Goal: Task Accomplishment & Management: Manage account settings

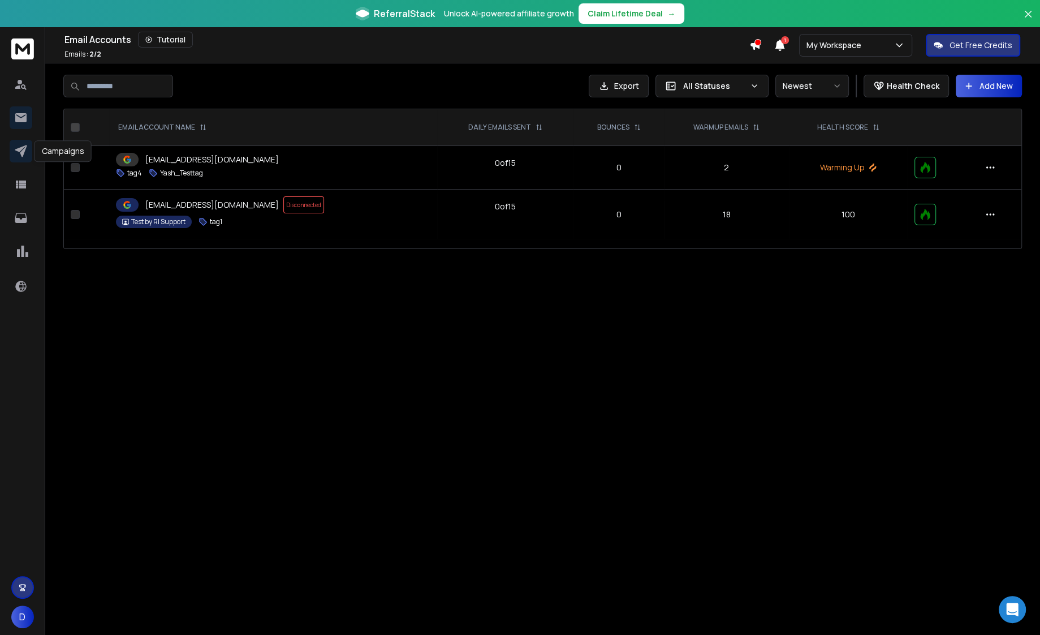
click at [15, 146] on icon at bounding box center [21, 151] width 14 height 14
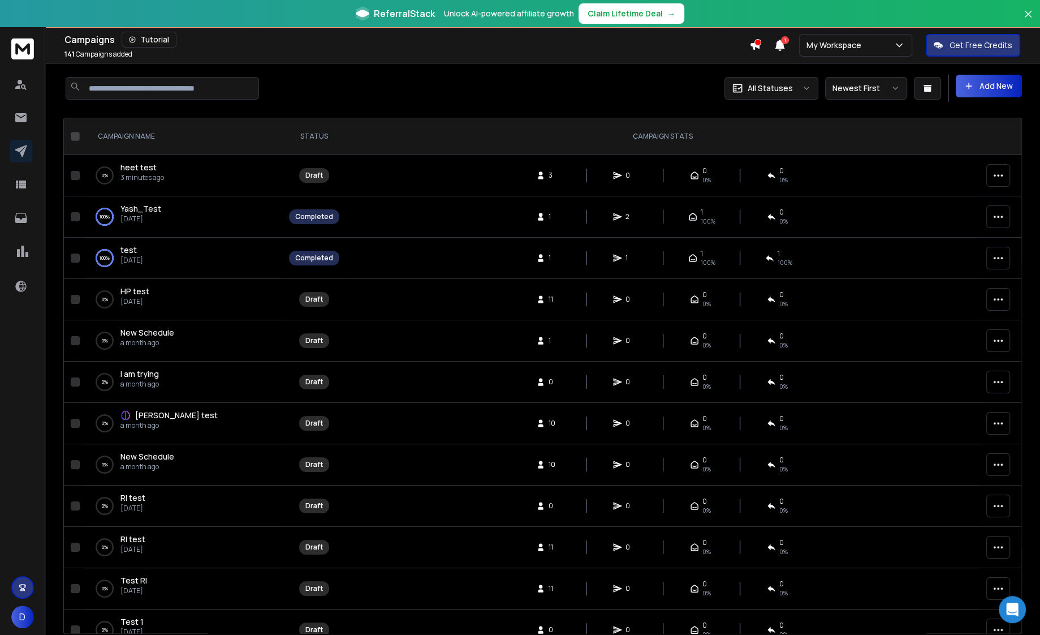
click at [149, 169] on span "heet test" at bounding box center [138, 167] width 36 height 11
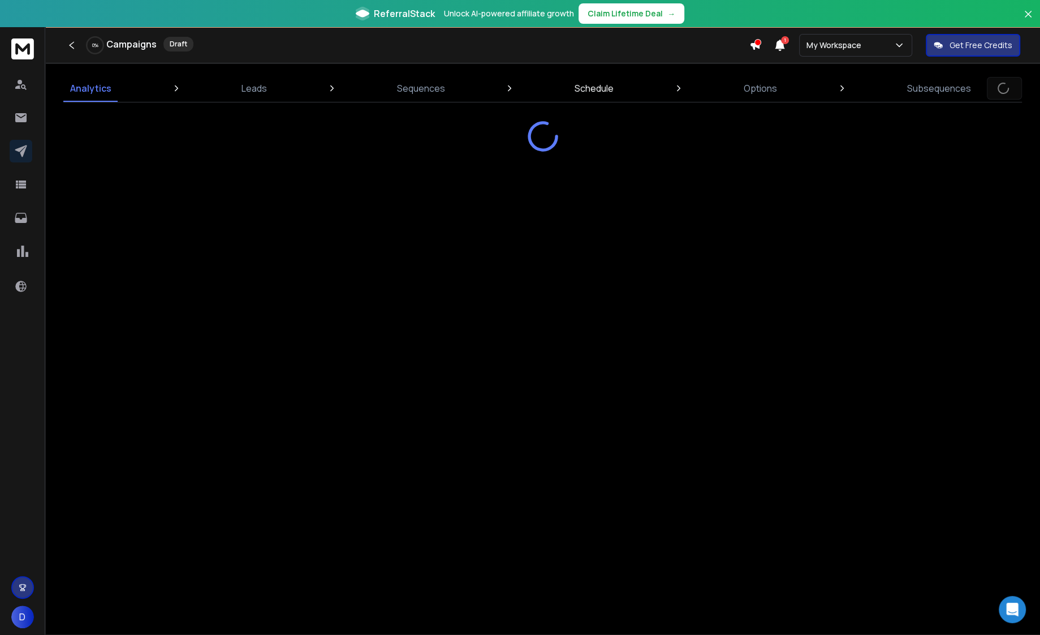
click at [580, 88] on p "Schedule" at bounding box center [594, 88] width 39 height 14
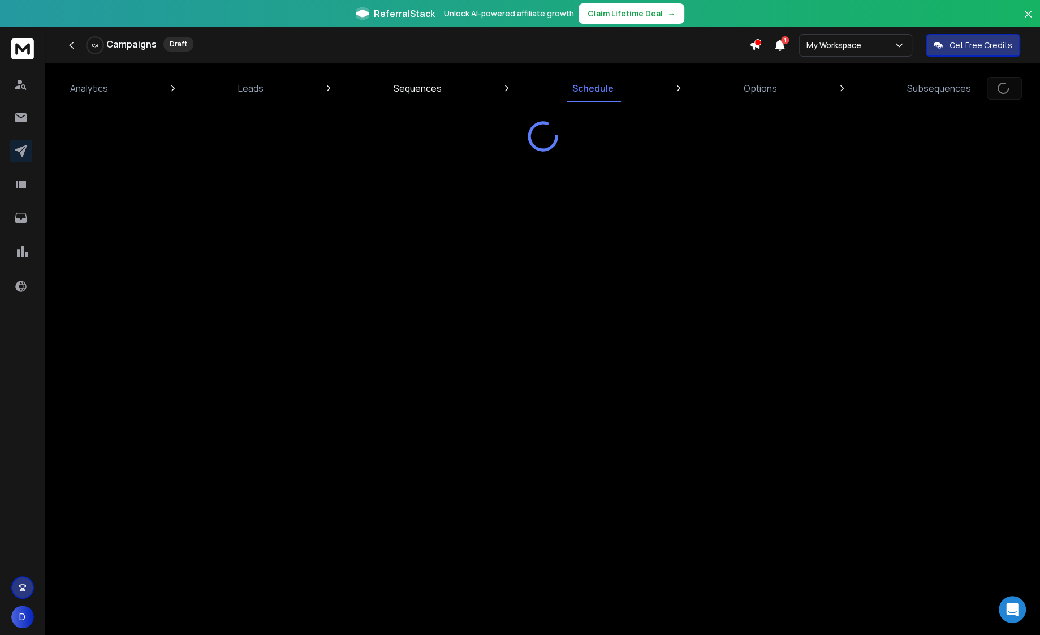
click at [432, 87] on p "Sequences" at bounding box center [418, 88] width 48 height 14
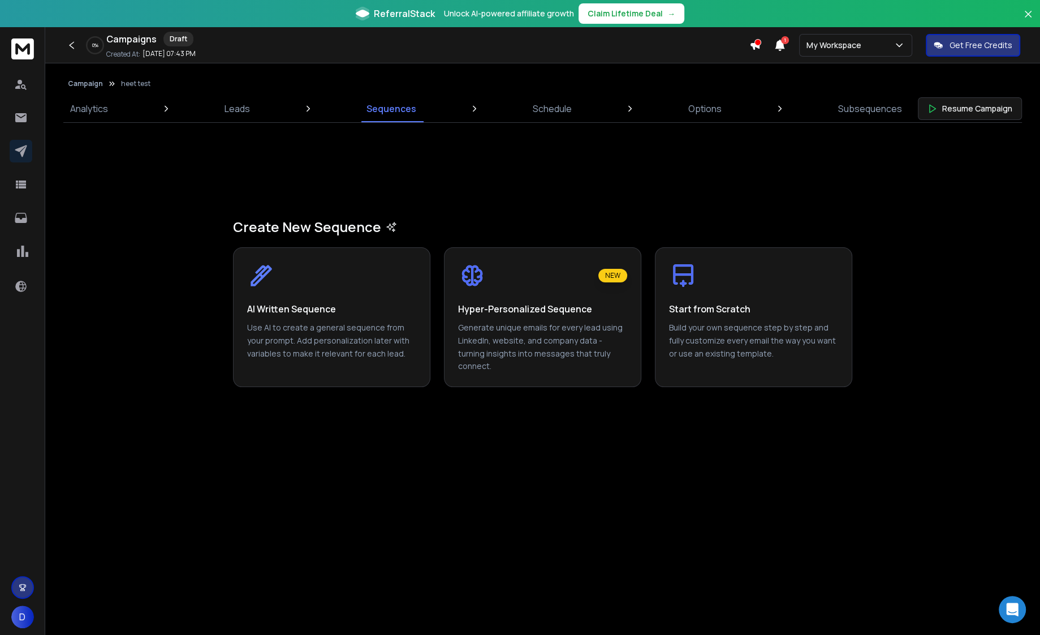
click at [725, 268] on div "button" at bounding box center [753, 275] width 169 height 28
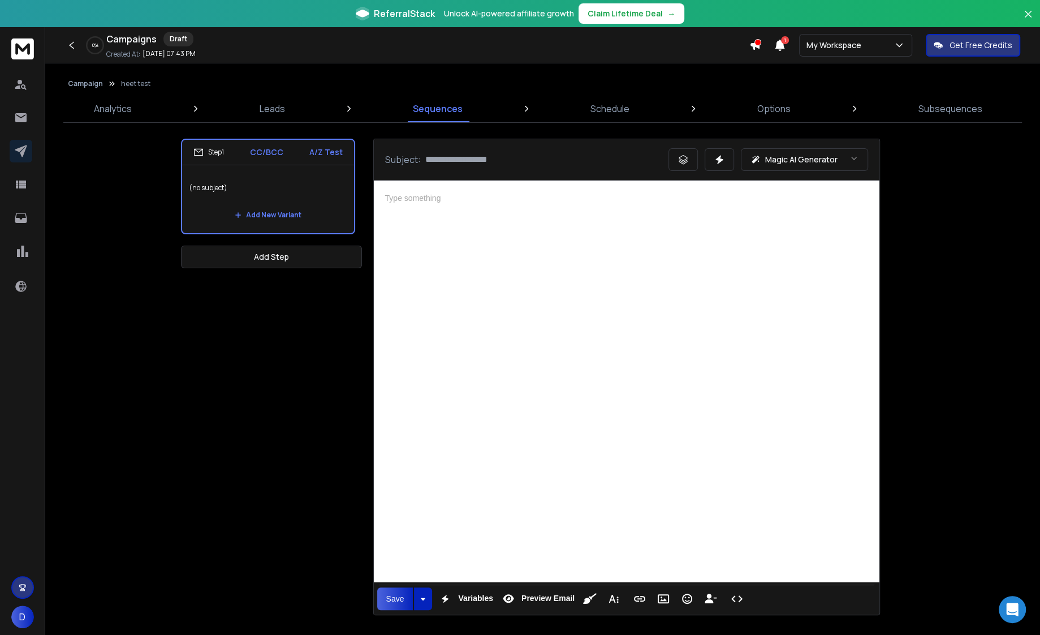
click at [667, 278] on div at bounding box center [627, 381] width 506 height 402
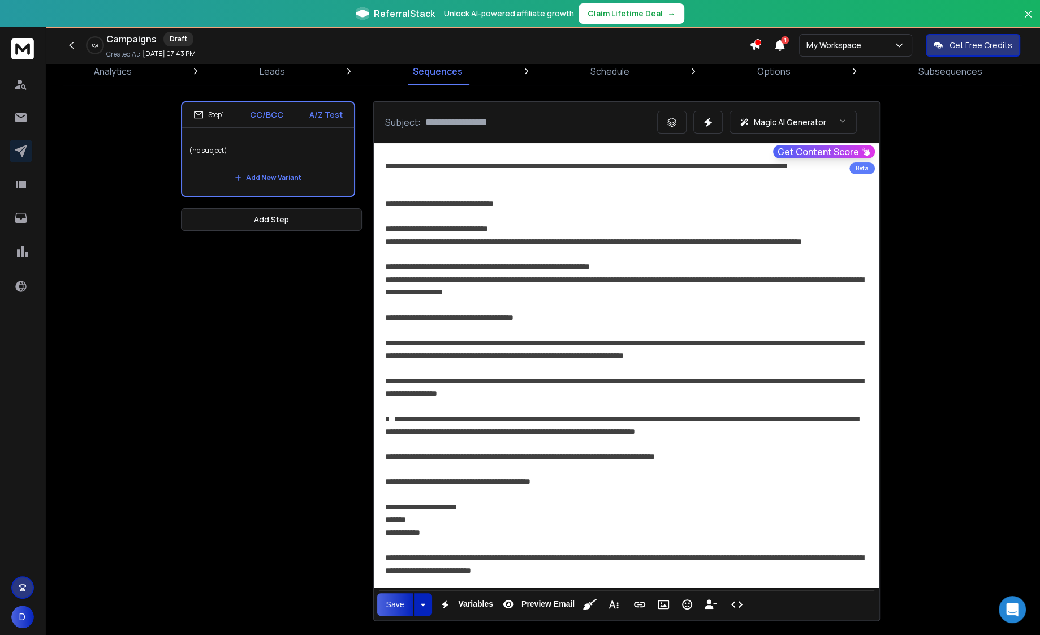
scroll to position [21, 0]
click at [391, 591] on div "Save Save Save as Template Variables Insert Variable Preview Email Preview Emai…" at bounding box center [501, 604] width 250 height 27
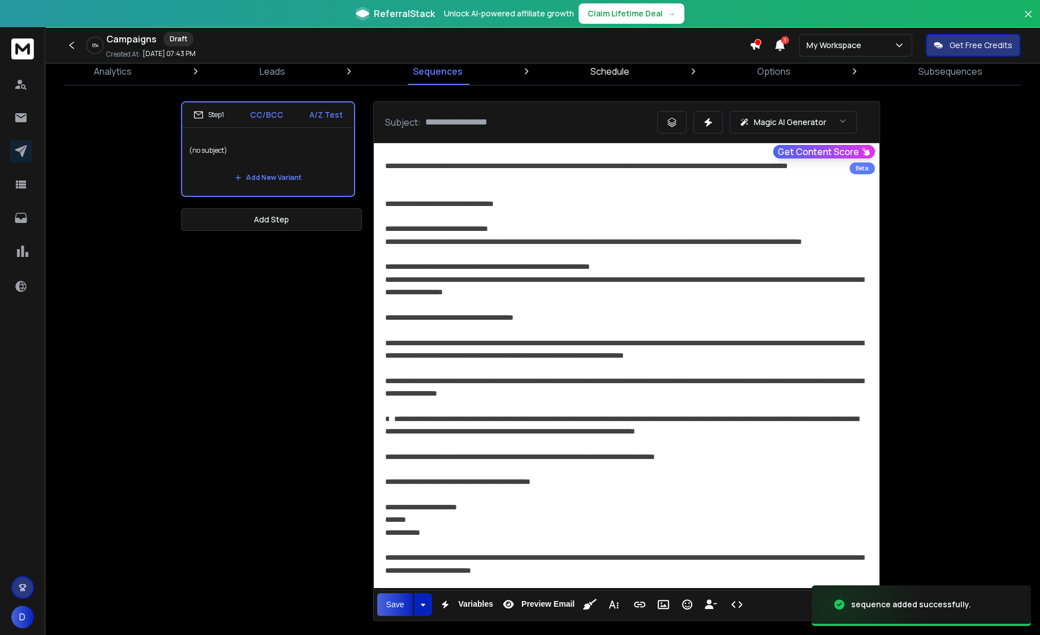
click at [603, 75] on p "Schedule" at bounding box center [610, 71] width 39 height 14
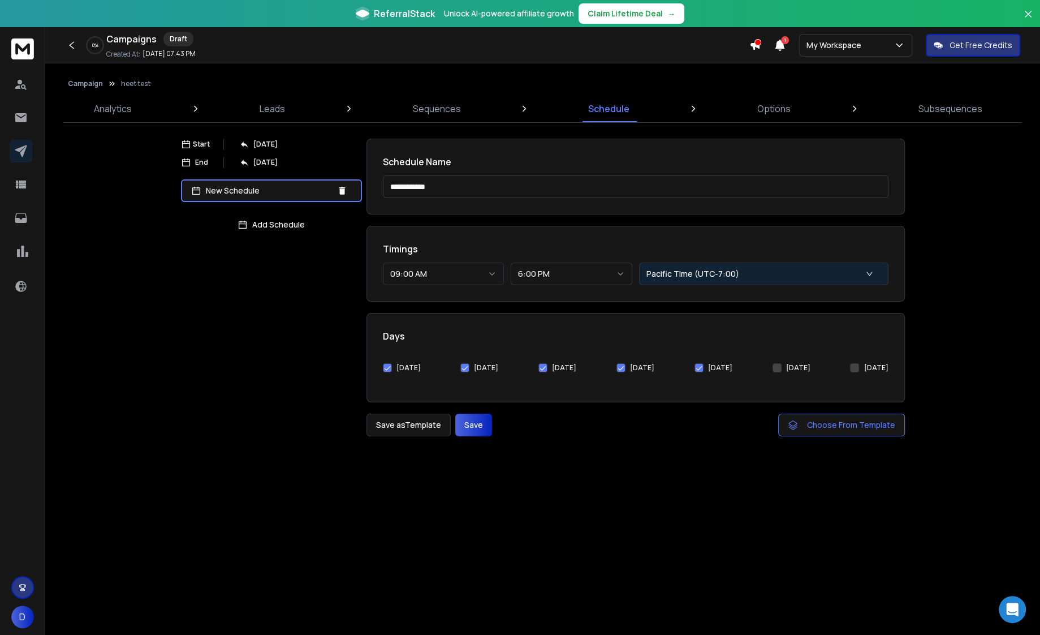
click at [663, 269] on p "Pacific Time (UTC-7:00)" at bounding box center [695, 273] width 97 height 11
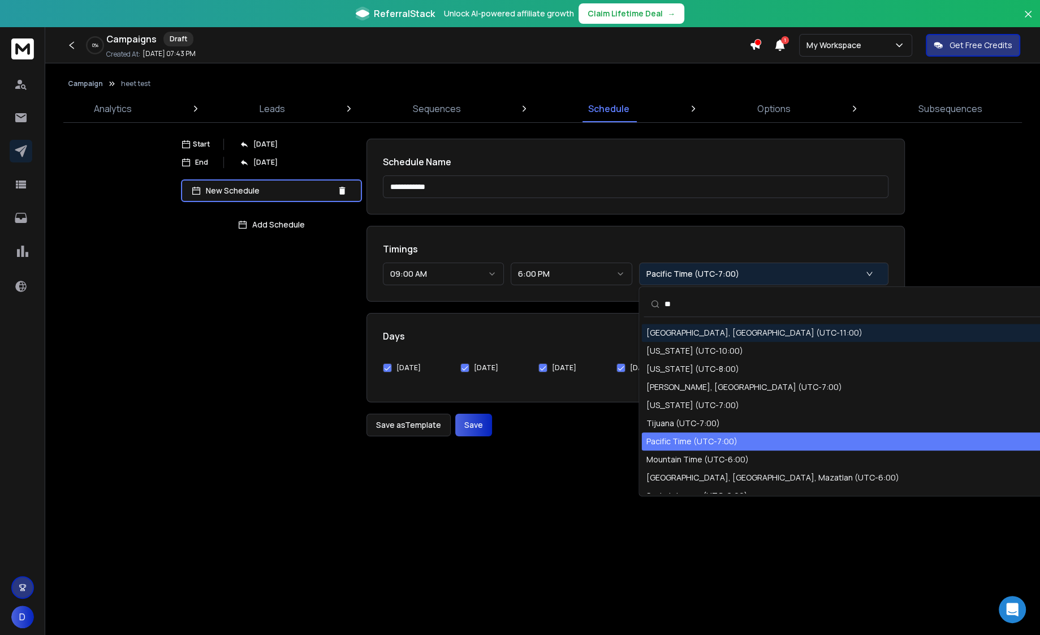
type input "***"
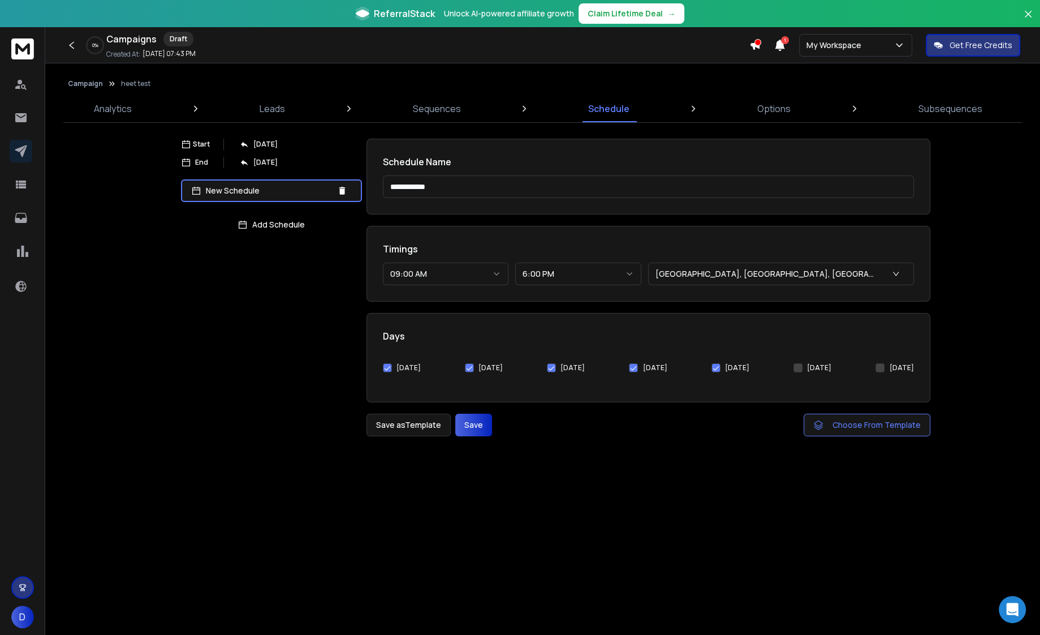
click at [588, 276] on button "6:00 PM" at bounding box center [578, 273] width 126 height 23
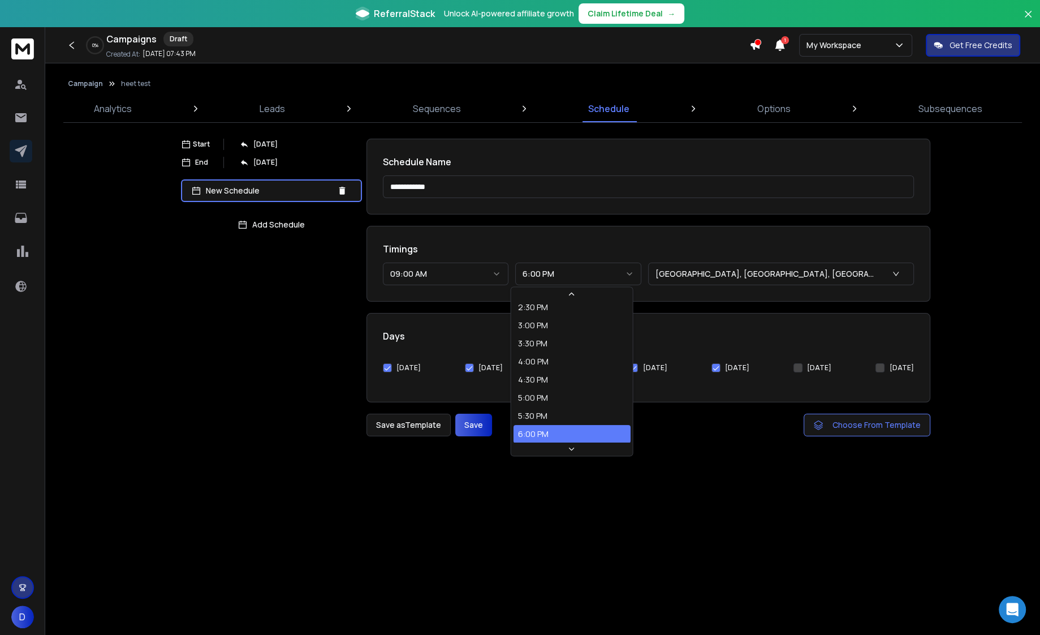
scroll to position [391, 0]
select select "********"
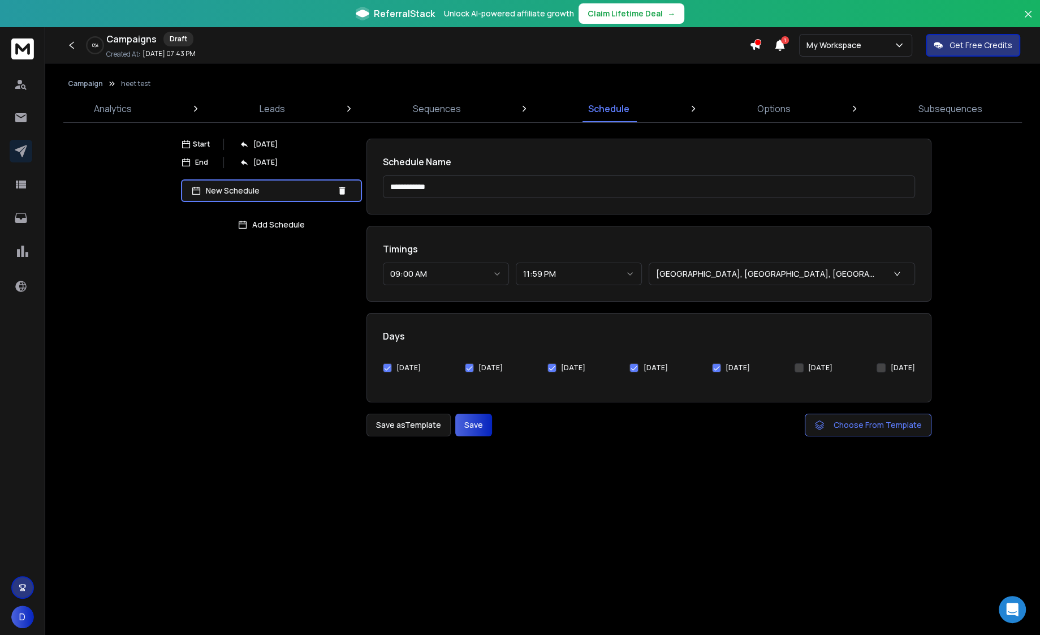
click at [795, 363] on button "[DATE]" at bounding box center [799, 367] width 9 height 9
click at [877, 364] on button "[DATE]" at bounding box center [881, 367] width 9 height 9
click at [477, 419] on button "Save" at bounding box center [473, 425] width 37 height 23
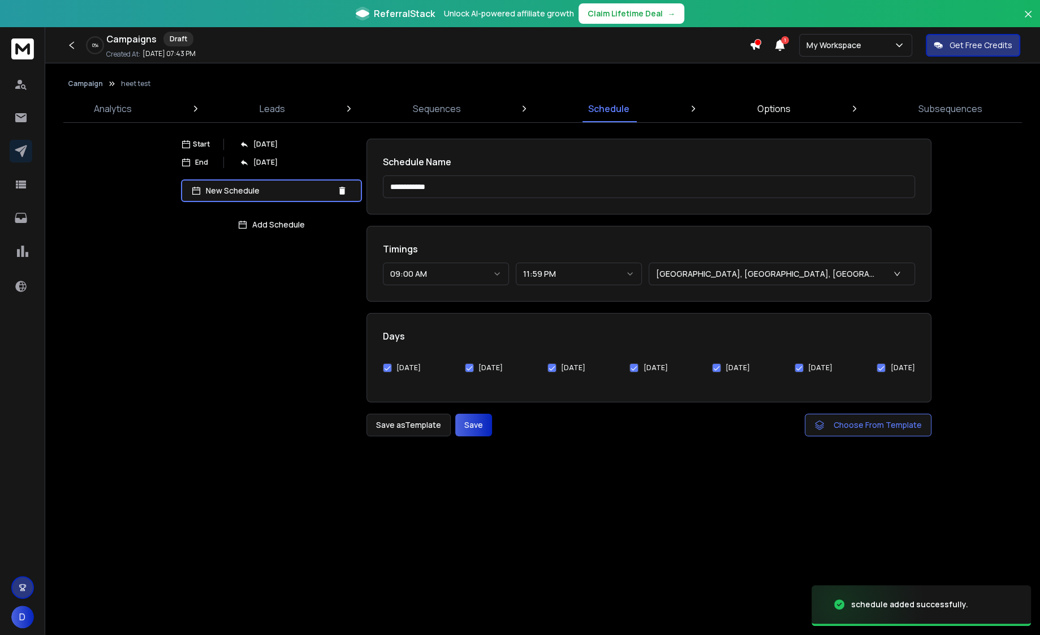
click at [777, 108] on p "Options" at bounding box center [773, 109] width 33 height 14
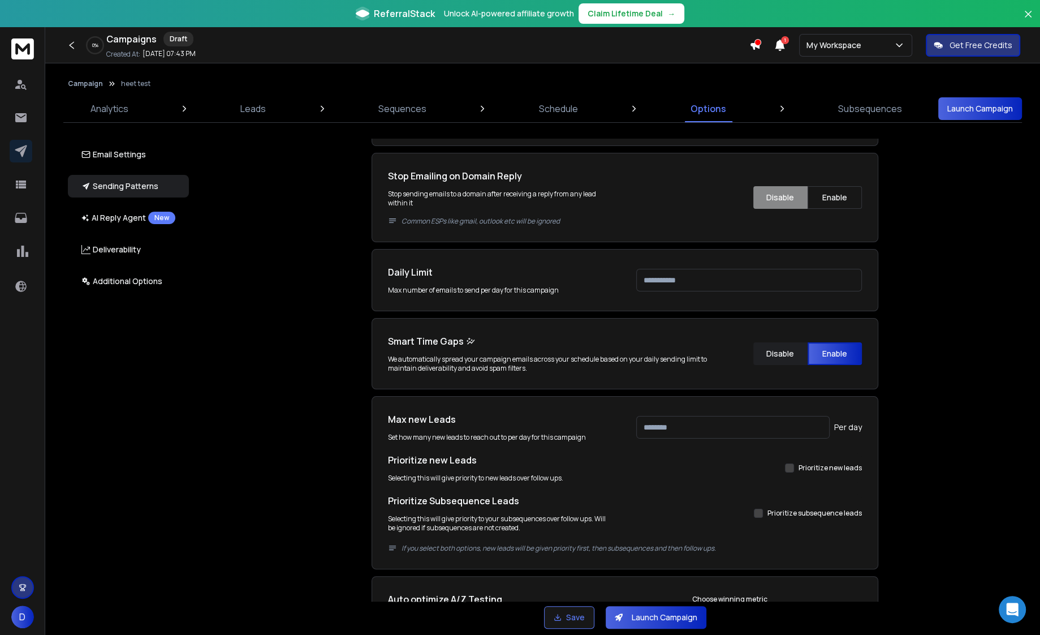
scroll to position [184, 0]
click at [789, 341] on button "Disable" at bounding box center [780, 352] width 54 height 23
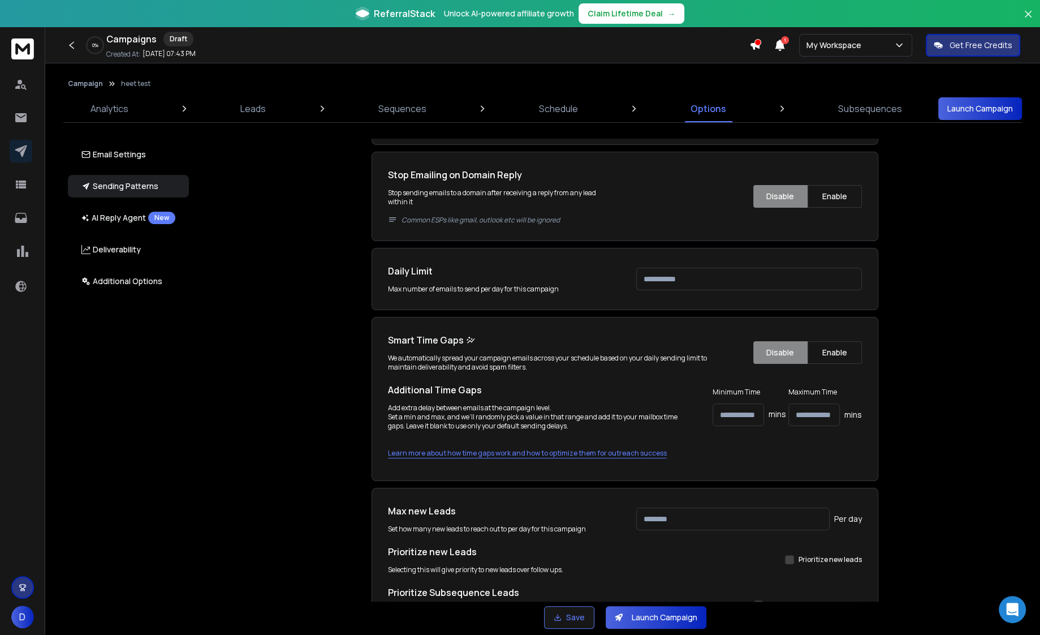
click at [742, 409] on input "*" at bounding box center [738, 414] width 51 height 23
type input "*"
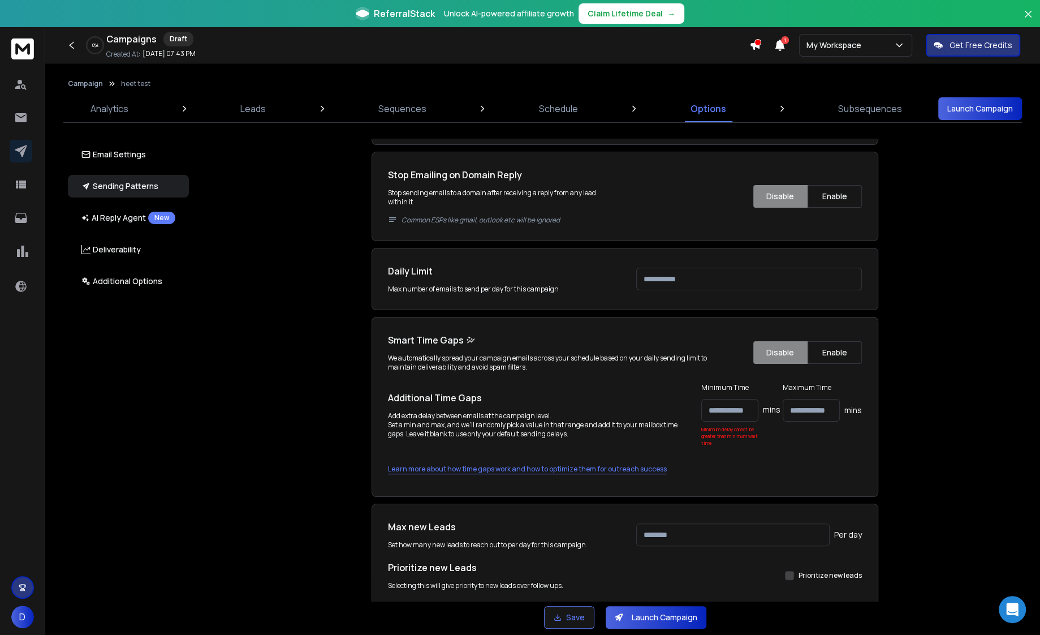
click at [811, 404] on input "*" at bounding box center [811, 410] width 57 height 23
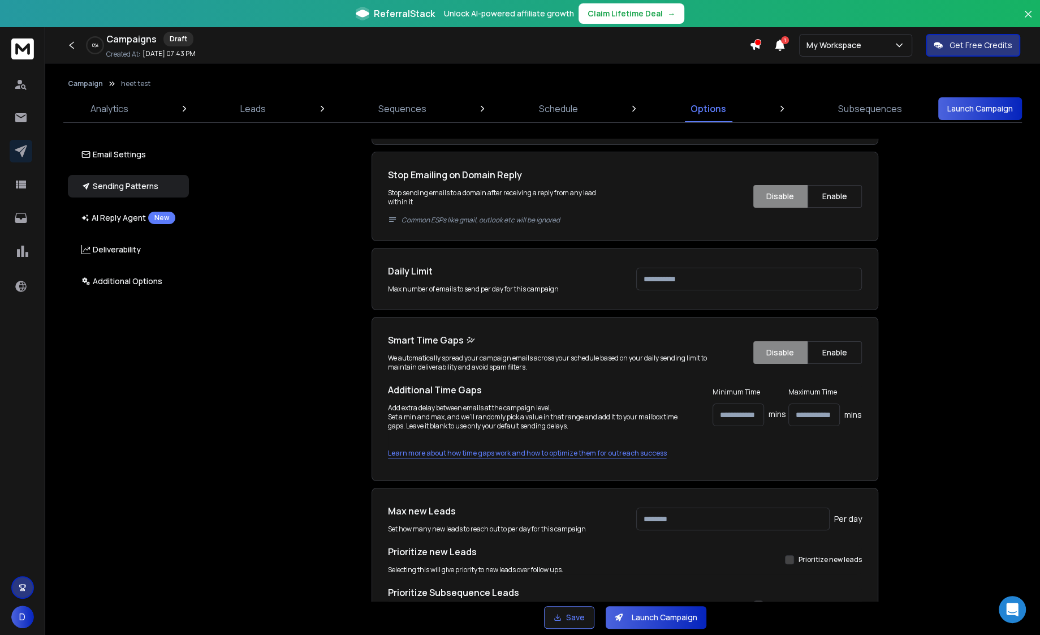
type input "*"
click at [729, 413] on input "*" at bounding box center [738, 414] width 51 height 23
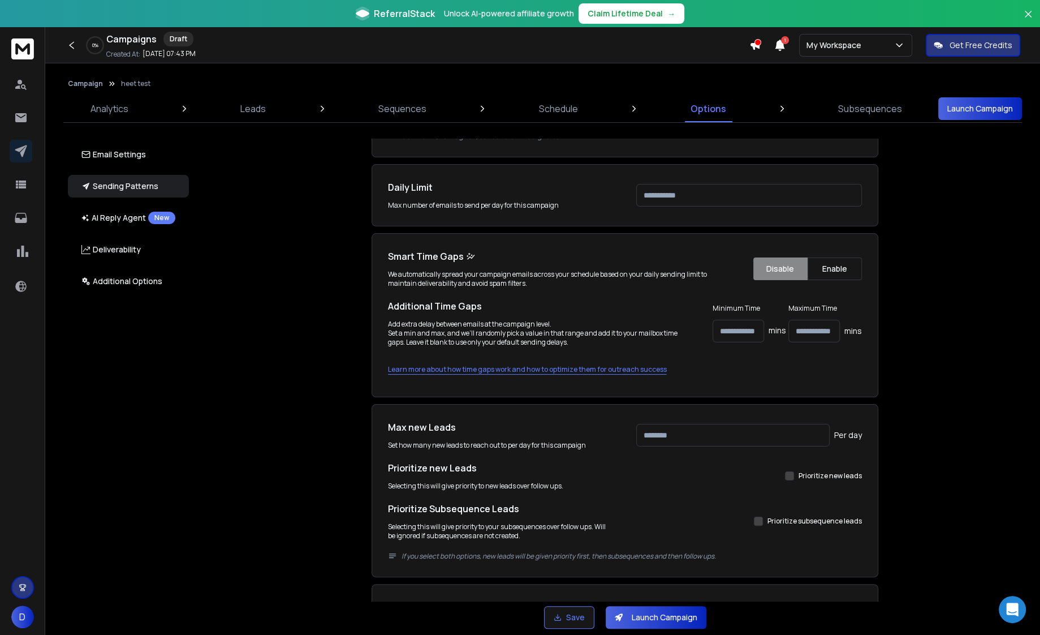
scroll to position [0, 0]
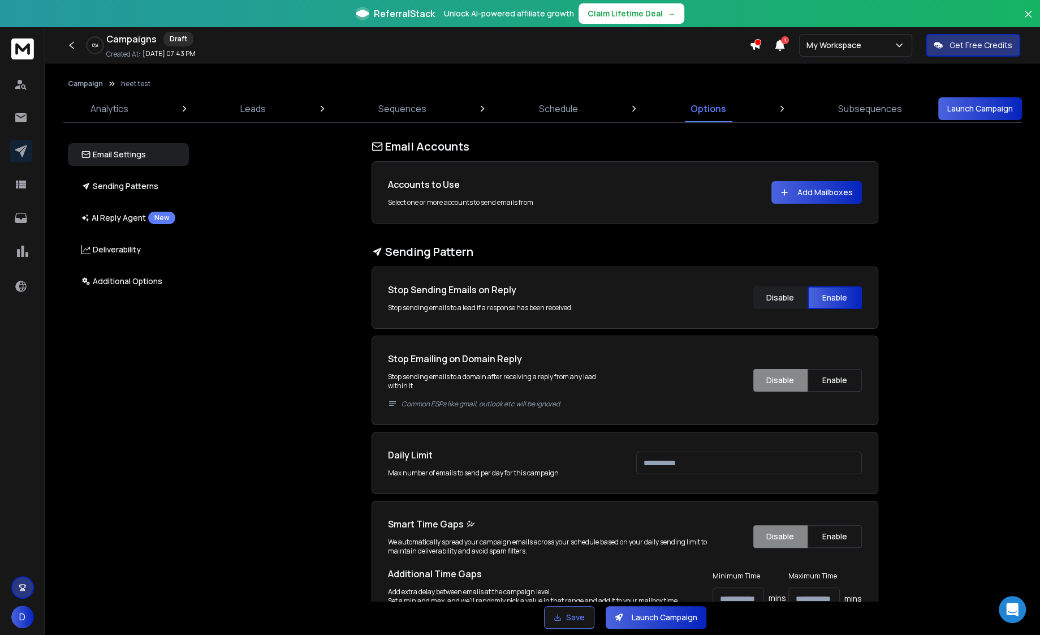
type input "*"
click at [801, 191] on button "Add Mailboxes" at bounding box center [817, 192] width 91 height 23
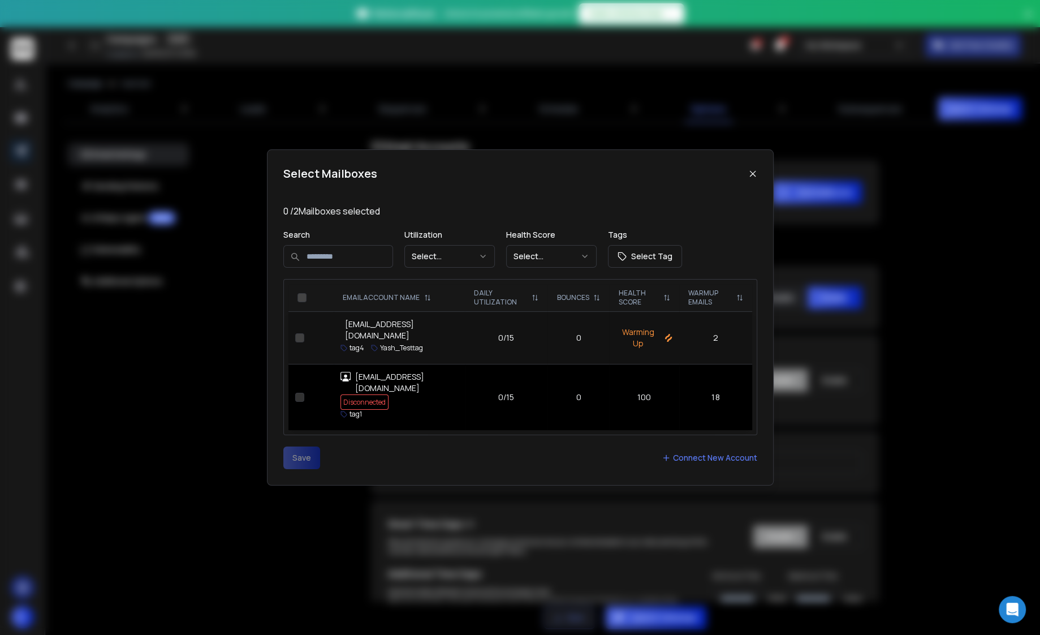
click at [301, 339] on button "button" at bounding box center [299, 337] width 9 height 9
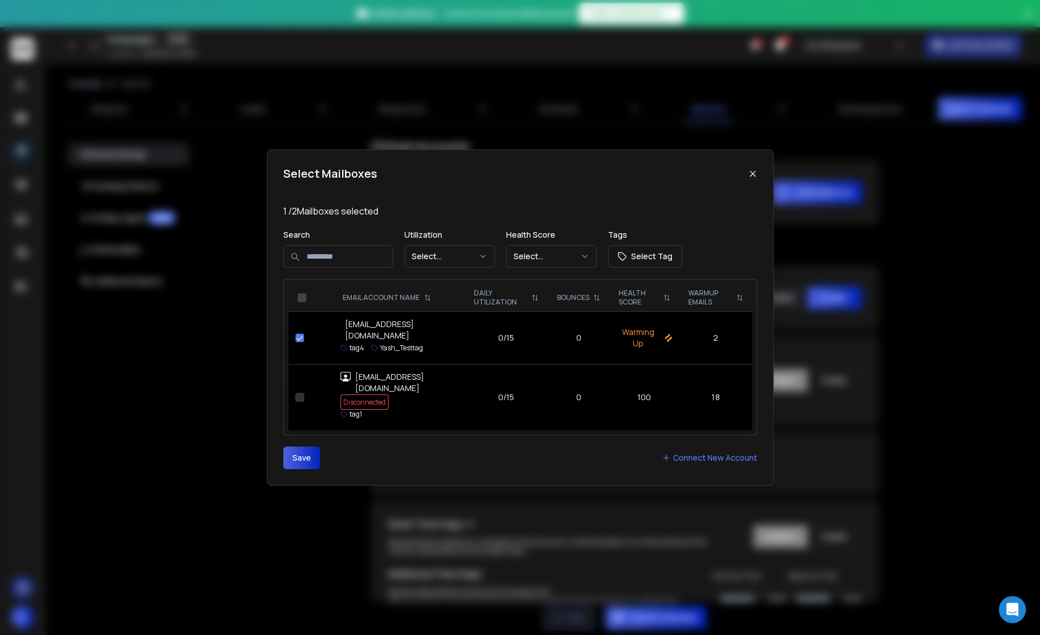
click at [310, 447] on button "Save" at bounding box center [301, 457] width 37 height 23
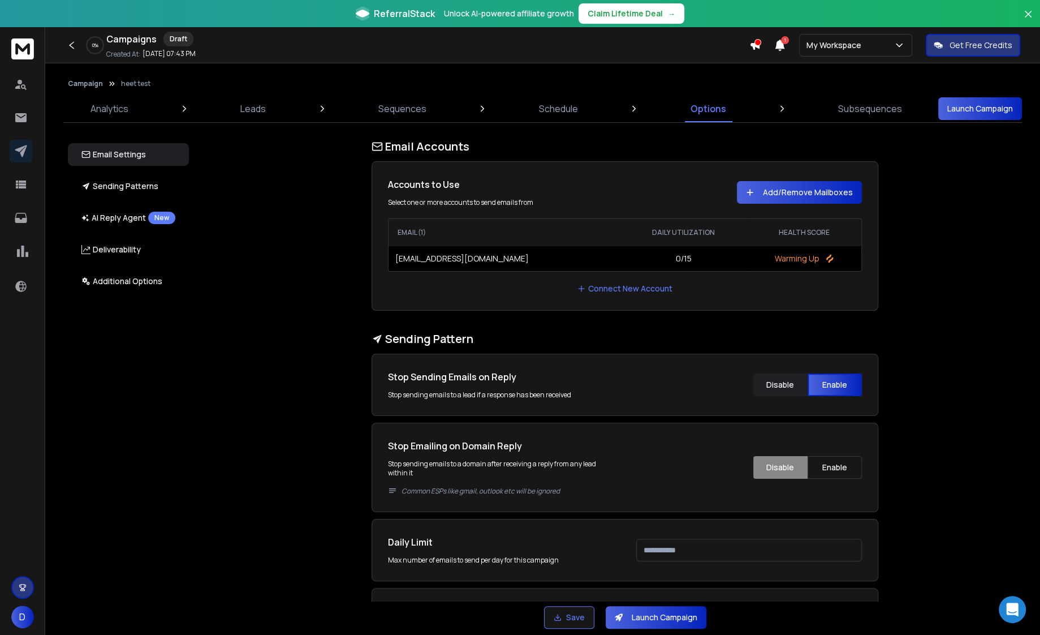
click at [131, 81] on p "heet test" at bounding box center [135, 83] width 29 height 9
click at [126, 77] on div "Campaign heet test" at bounding box center [542, 84] width 959 height 18
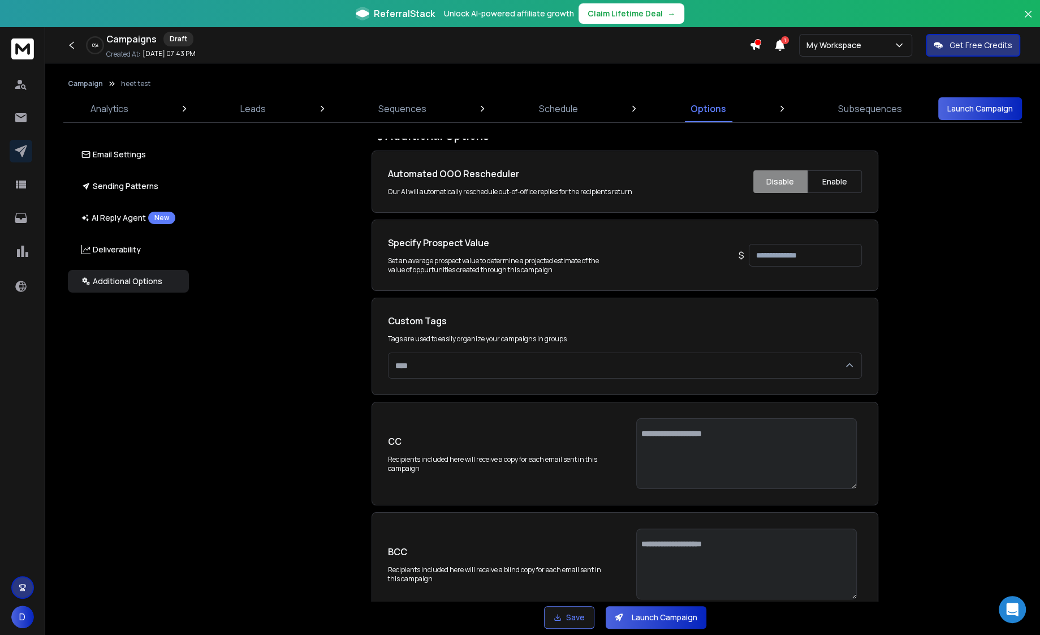
scroll to position [1961, 0]
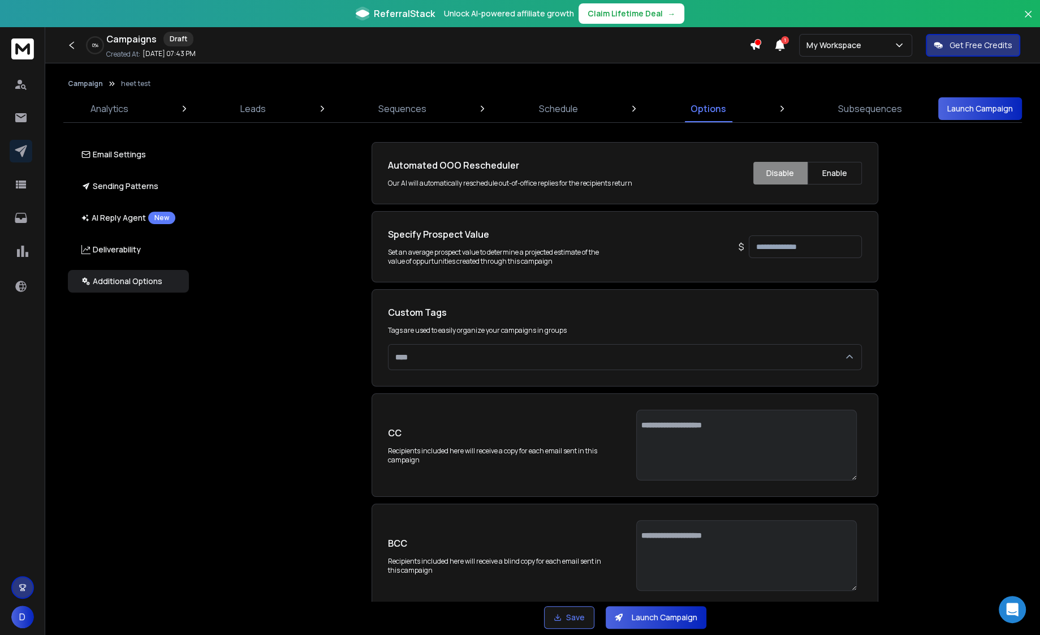
click at [673, 623] on button "Launch Campaign" at bounding box center [656, 617] width 101 height 23
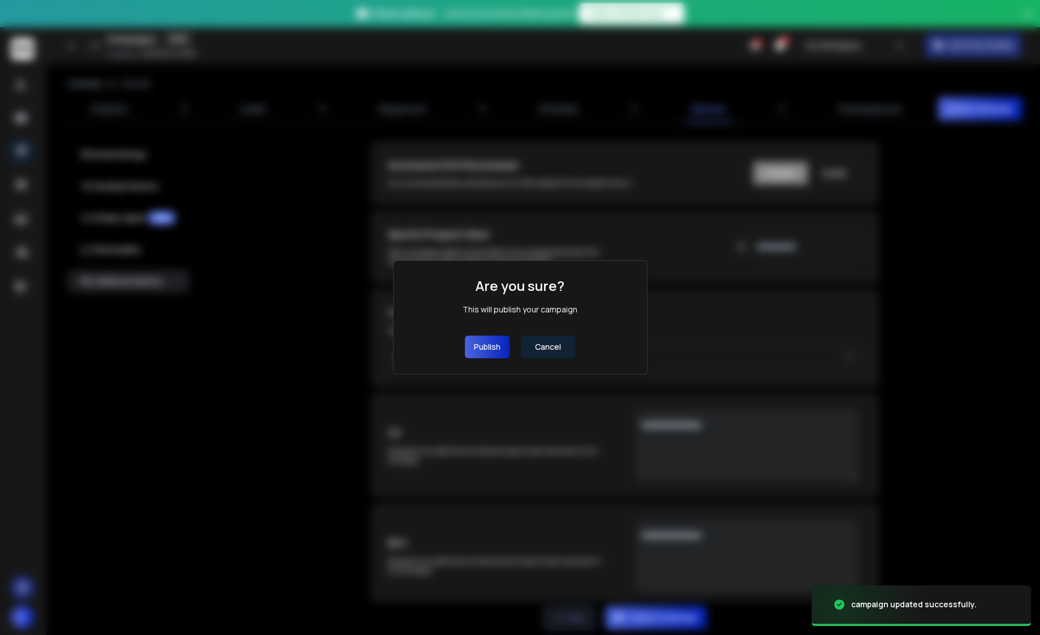
click at [484, 339] on button "Publish" at bounding box center [487, 346] width 45 height 23
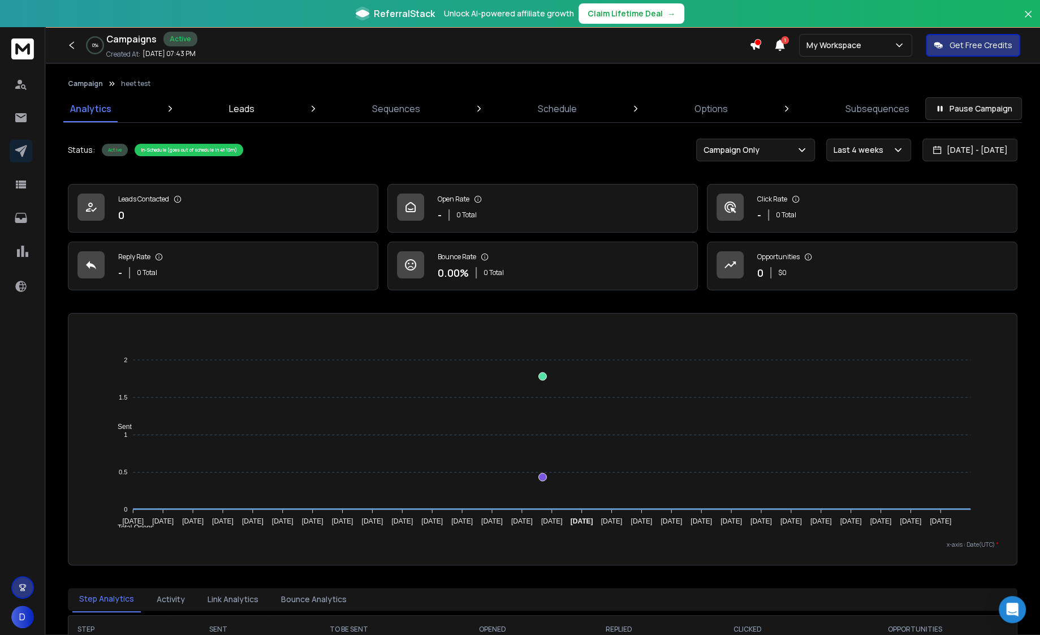
click at [253, 112] on p "Leads" at bounding box center [241, 109] width 25 height 14
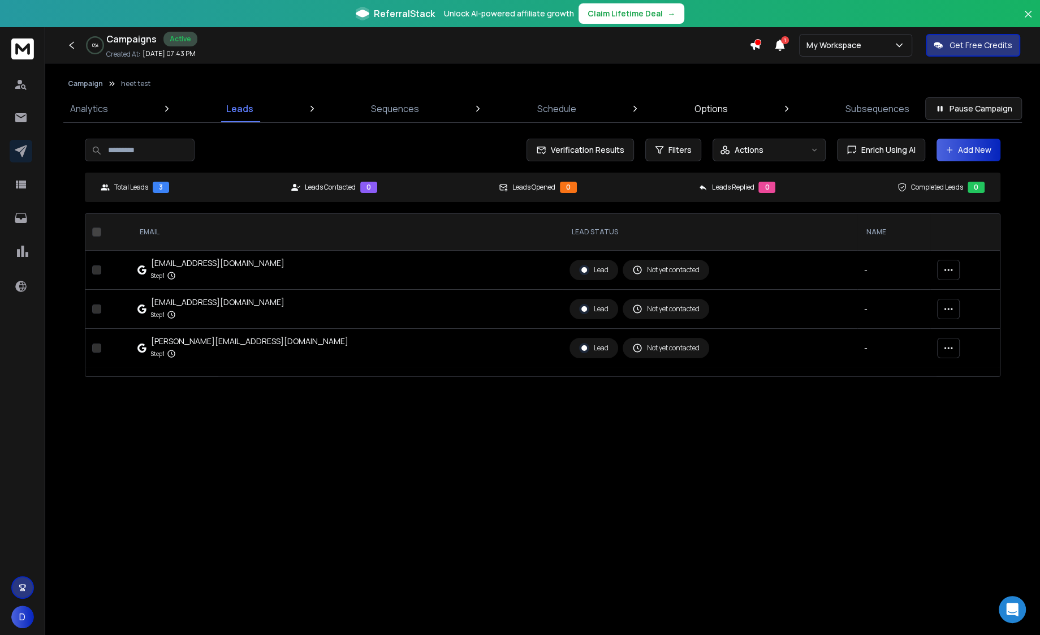
click at [695, 109] on link "Options" at bounding box center [710, 108] width 47 height 27
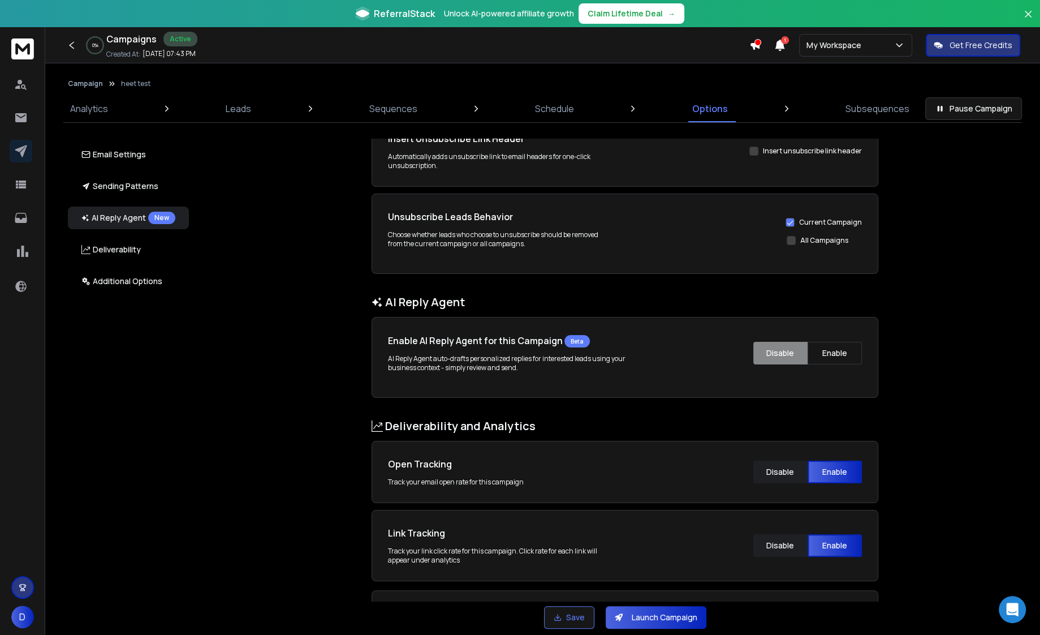
scroll to position [931, 0]
